Goal: Check status

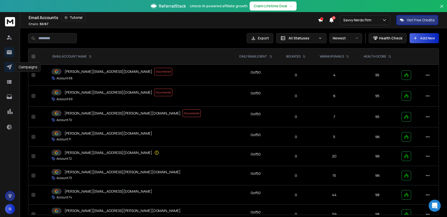
click at [12, 67] on icon at bounding box center [9, 67] width 6 height 6
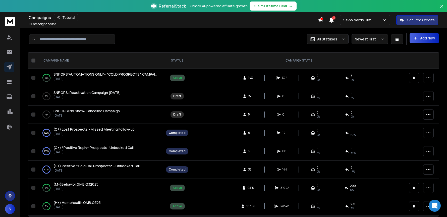
click at [138, 78] on p "[DATE]" at bounding box center [106, 79] width 105 height 4
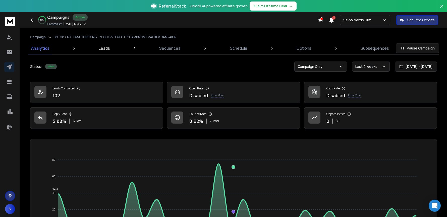
click at [109, 50] on p "Leads" at bounding box center [104, 48] width 11 height 6
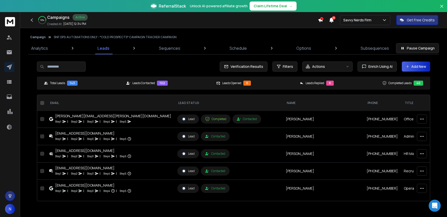
scroll to position [1178, 0]
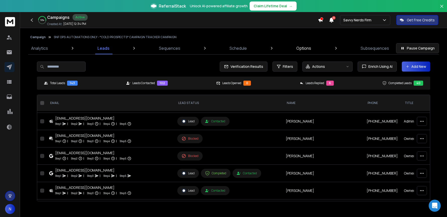
click at [305, 48] on p "Options" at bounding box center [304, 48] width 15 height 6
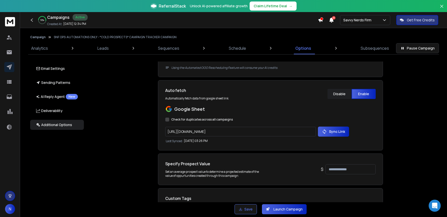
scroll to position [976, 0]
click at [325, 130] on icon "button" at bounding box center [324, 132] width 5 height 5
click at [31, 21] on icon at bounding box center [32, 20] width 5 height 5
